Goal: Transaction & Acquisition: Subscribe to service/newsletter

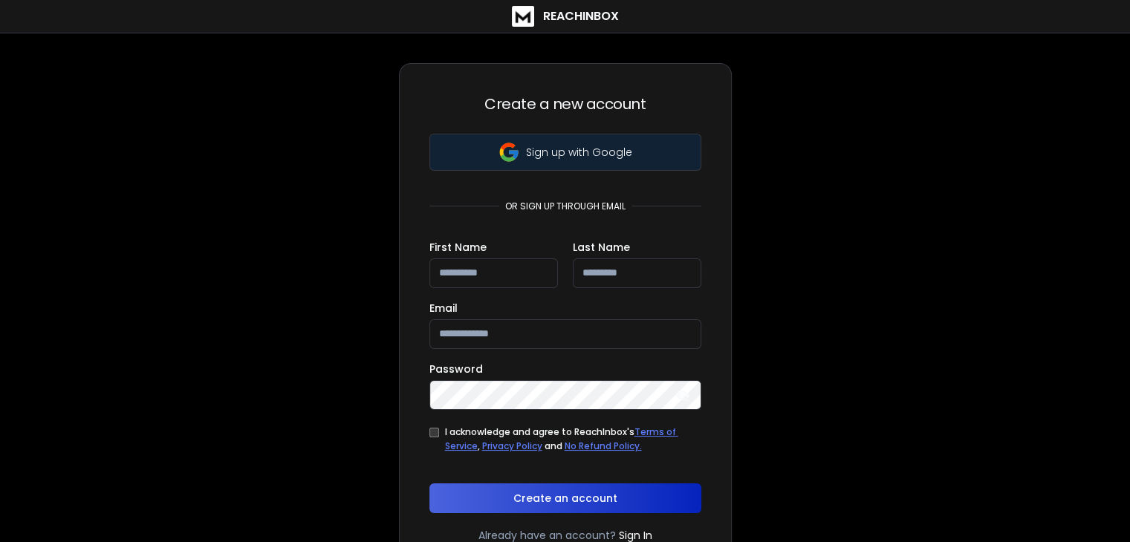
click at [531, 159] on button "Sign up with Google" at bounding box center [565, 152] width 272 height 37
